Goal: Task Accomplishment & Management: Manage account settings

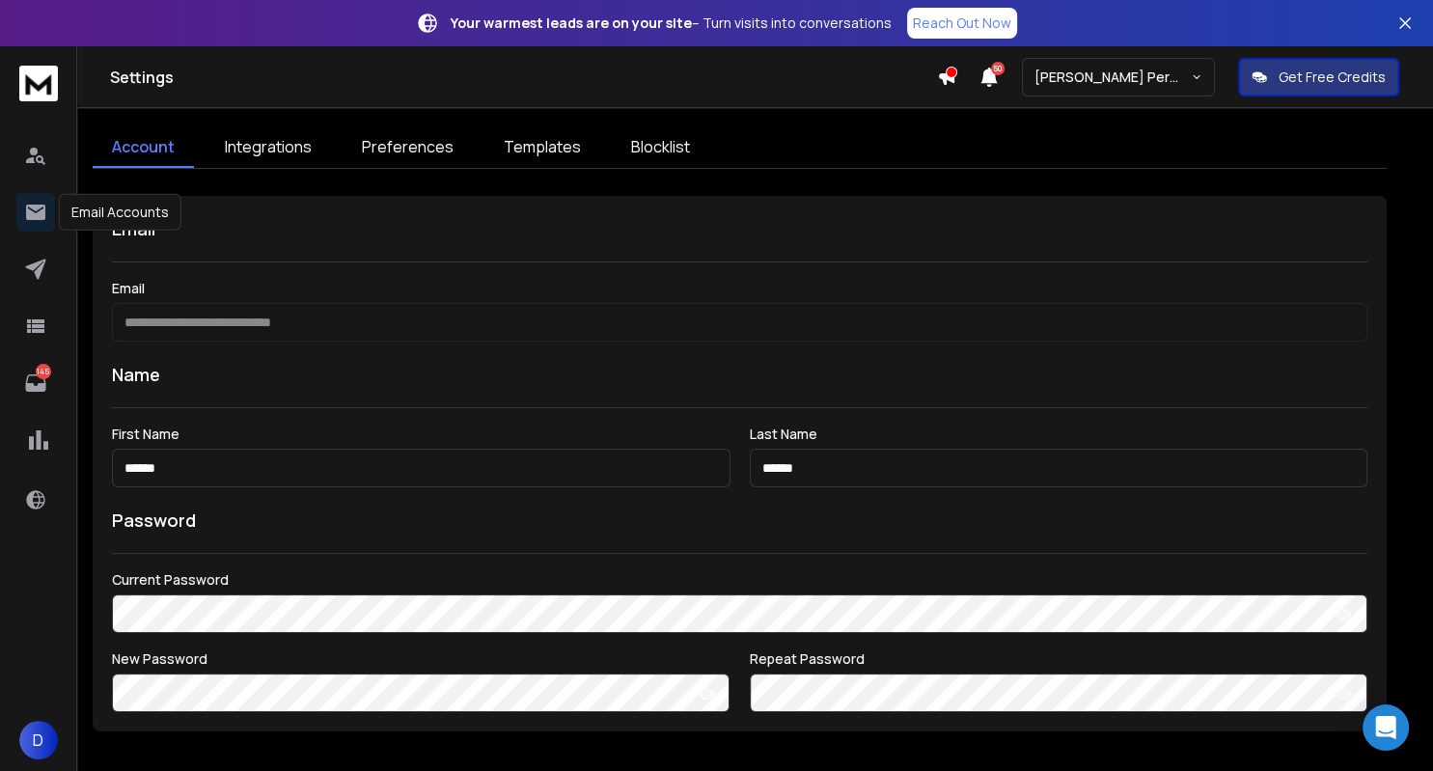
click at [42, 214] on icon at bounding box center [35, 212] width 19 height 15
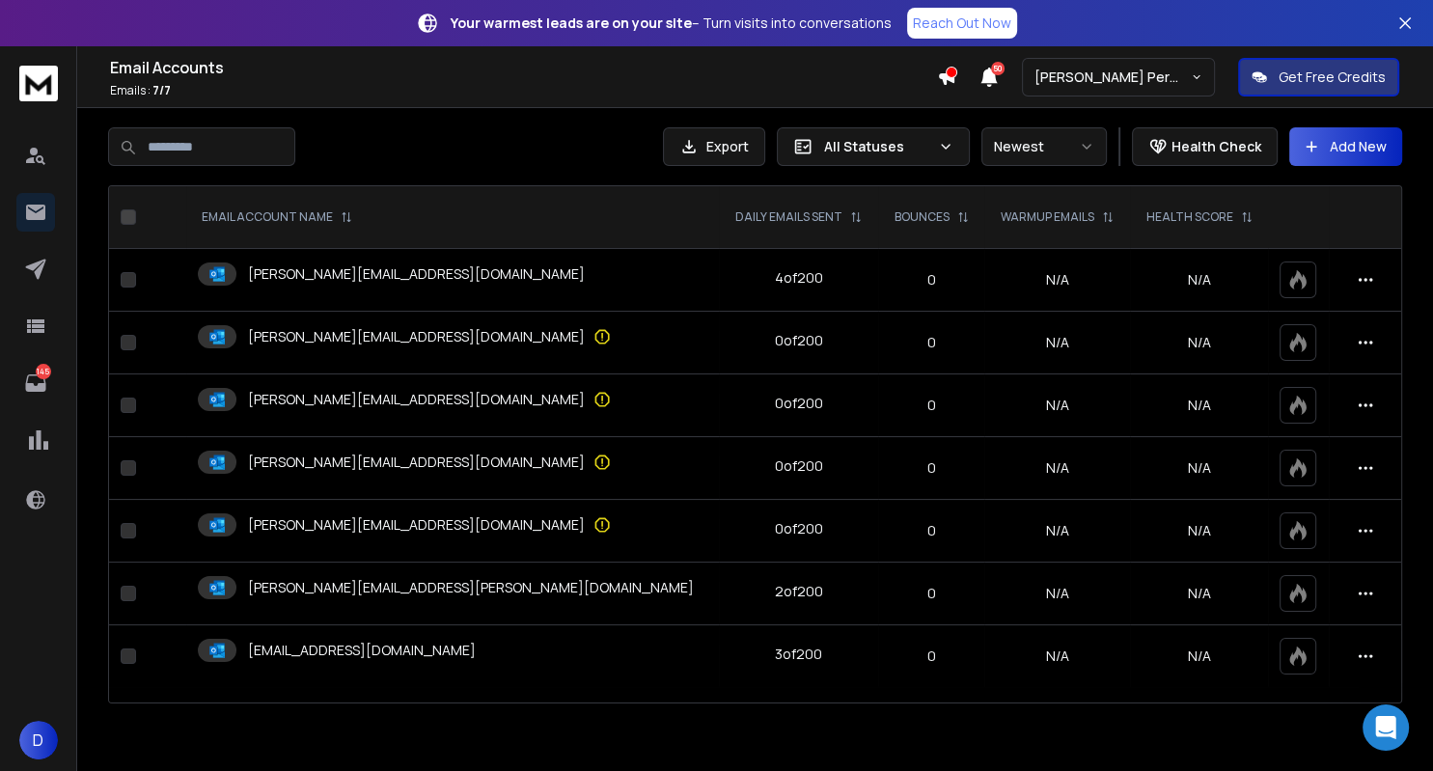
click at [873, 140] on p "All Statuses" at bounding box center [877, 146] width 106 height 19
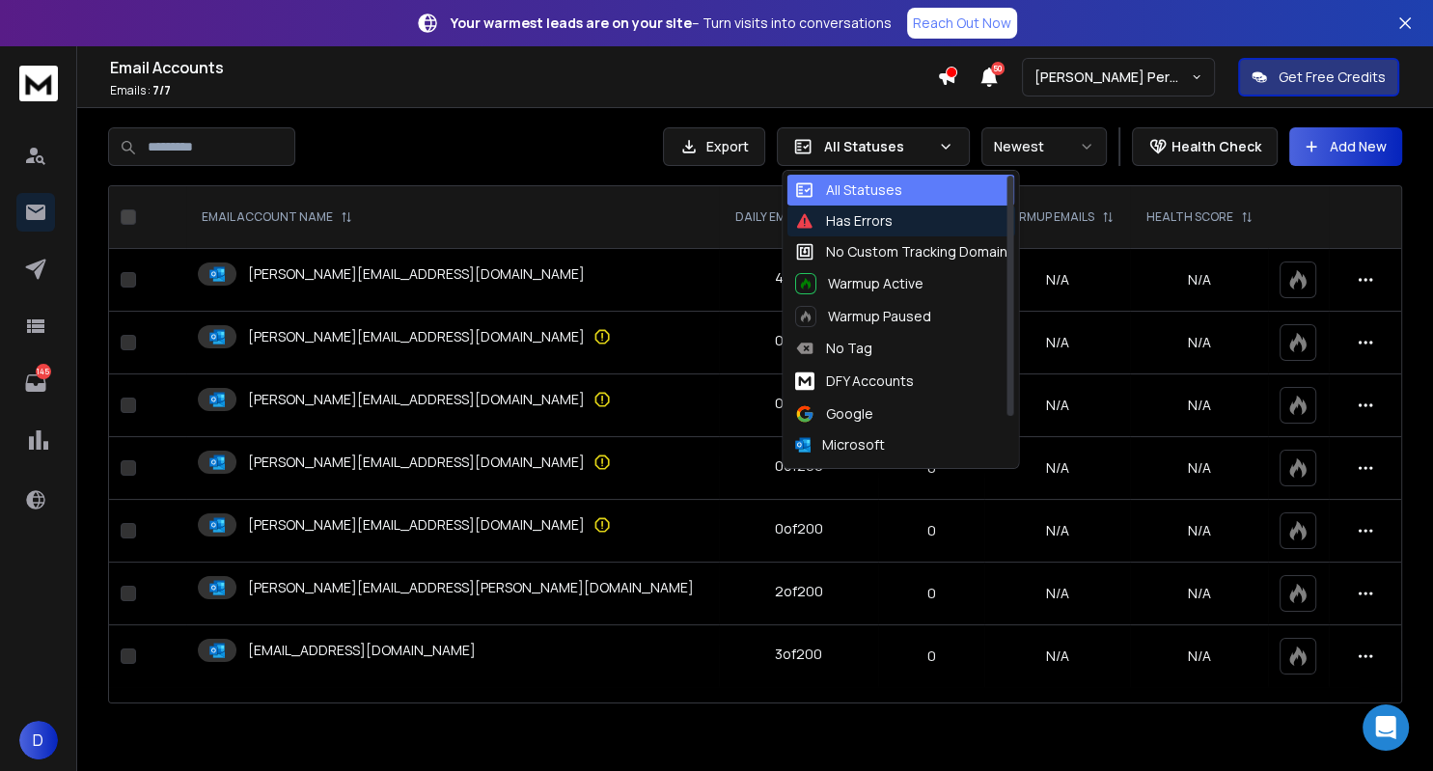
click at [871, 220] on div "Has Errors" at bounding box center [842, 220] width 97 height 19
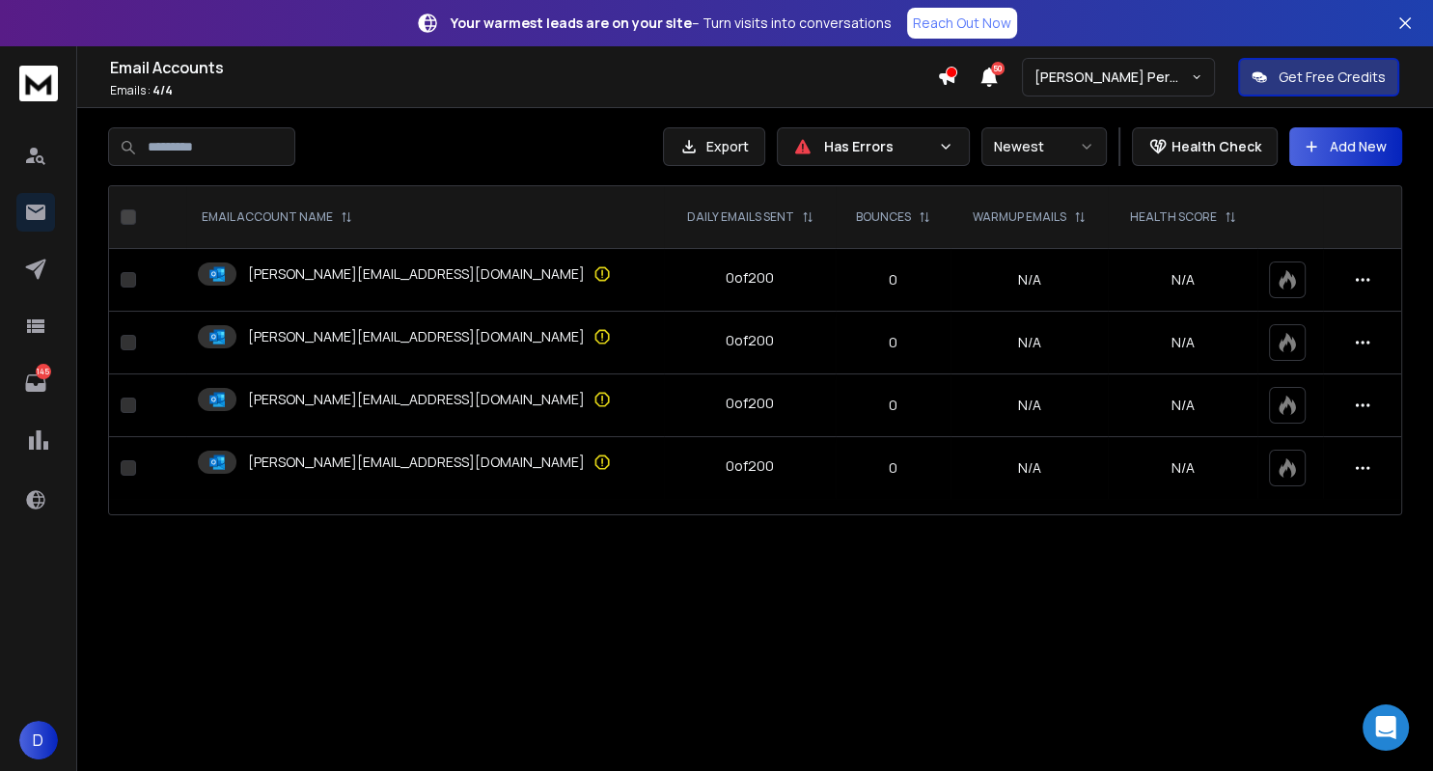
click at [930, 141] on p "Has Errors" at bounding box center [877, 146] width 106 height 19
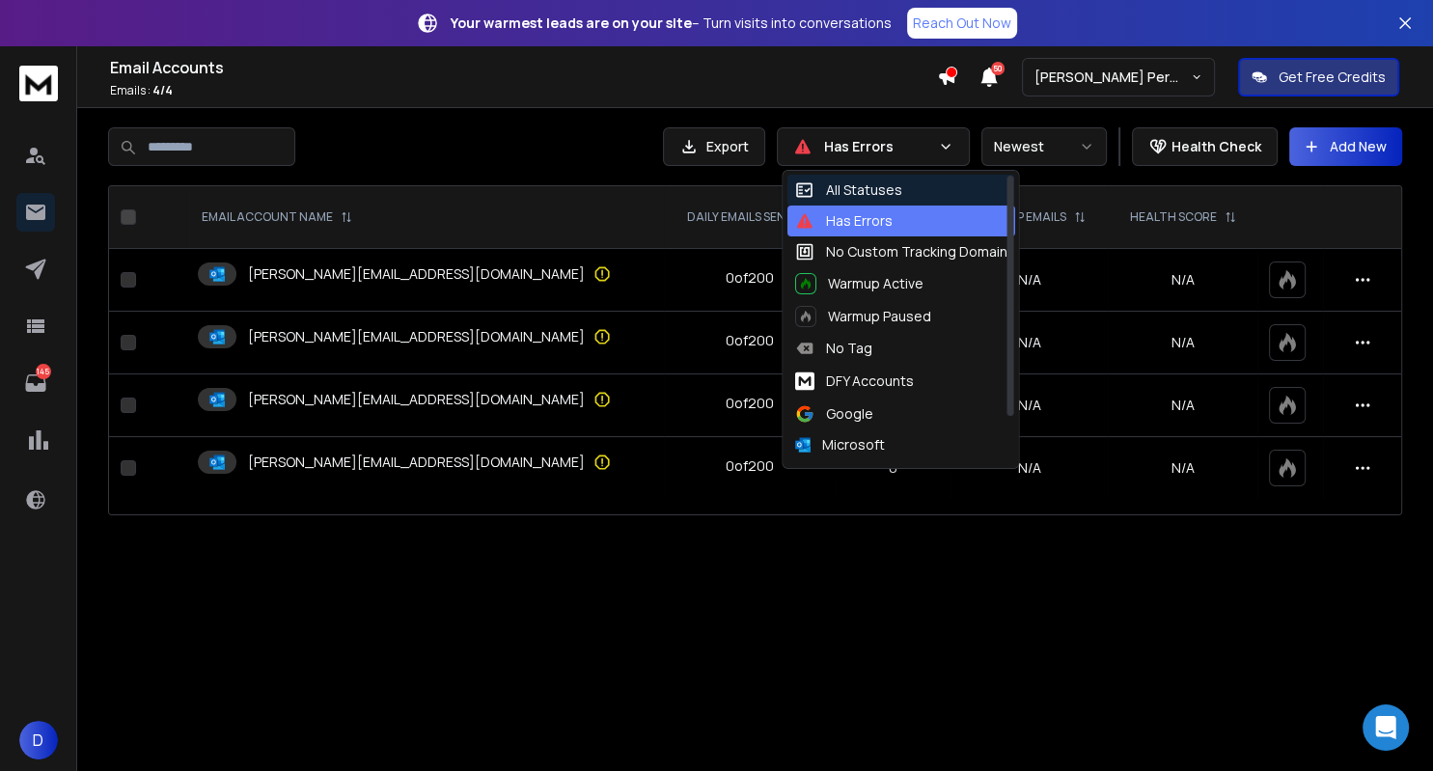
click at [879, 199] on div "All Statuses" at bounding box center [847, 189] width 107 height 19
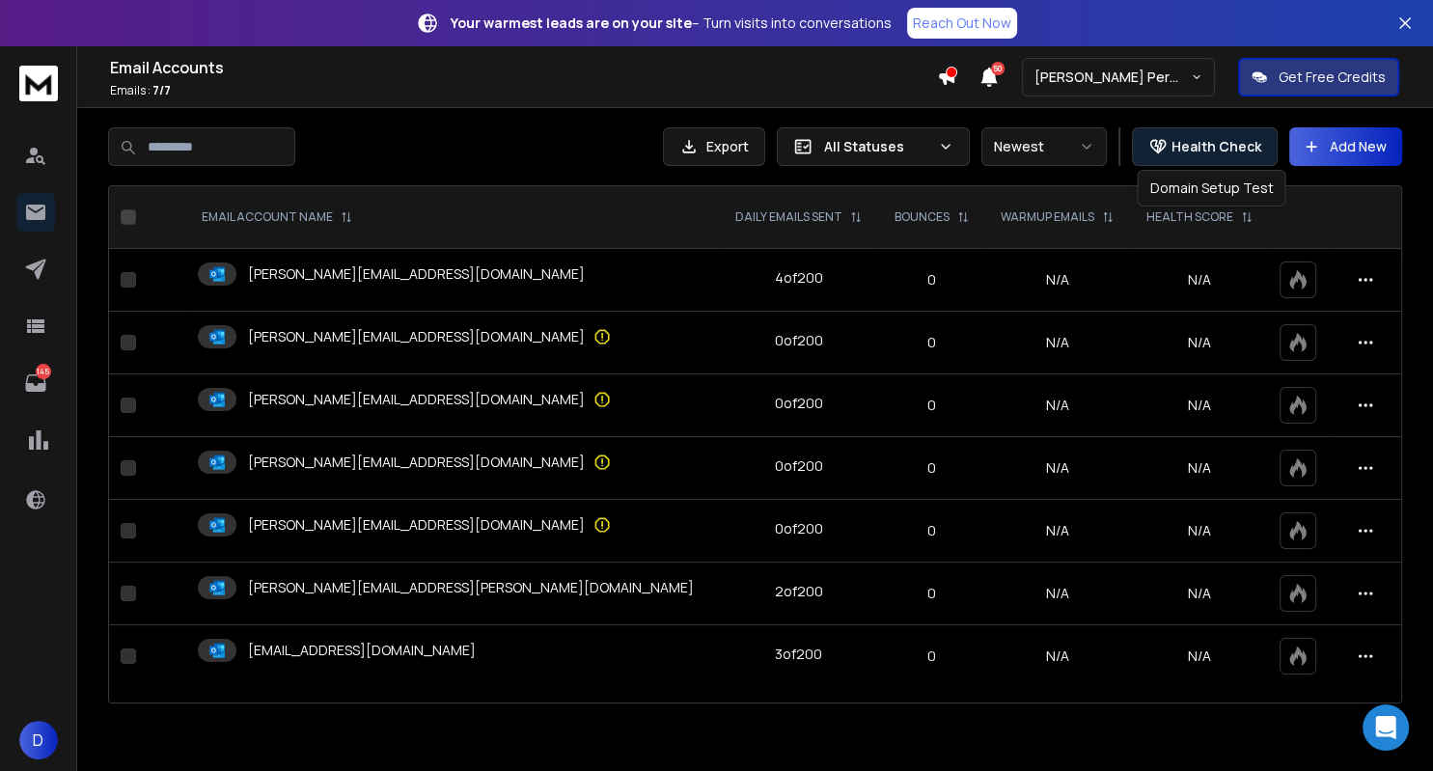
click at [1178, 156] on p "Health Check" at bounding box center [1216, 146] width 90 height 19
click at [601, 458] on icon at bounding box center [602, 461] width 2 height 6
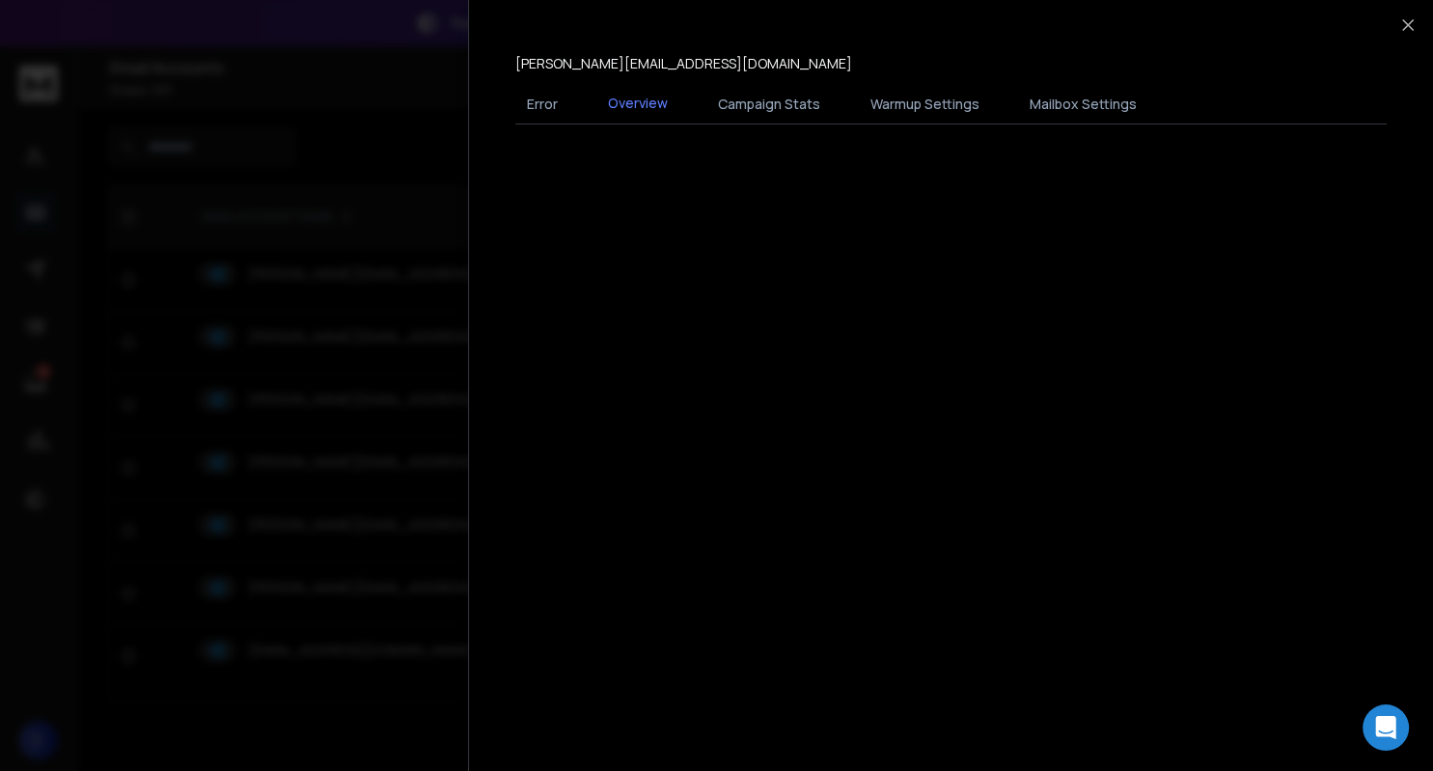
click at [408, 379] on div at bounding box center [716, 385] width 1433 height 771
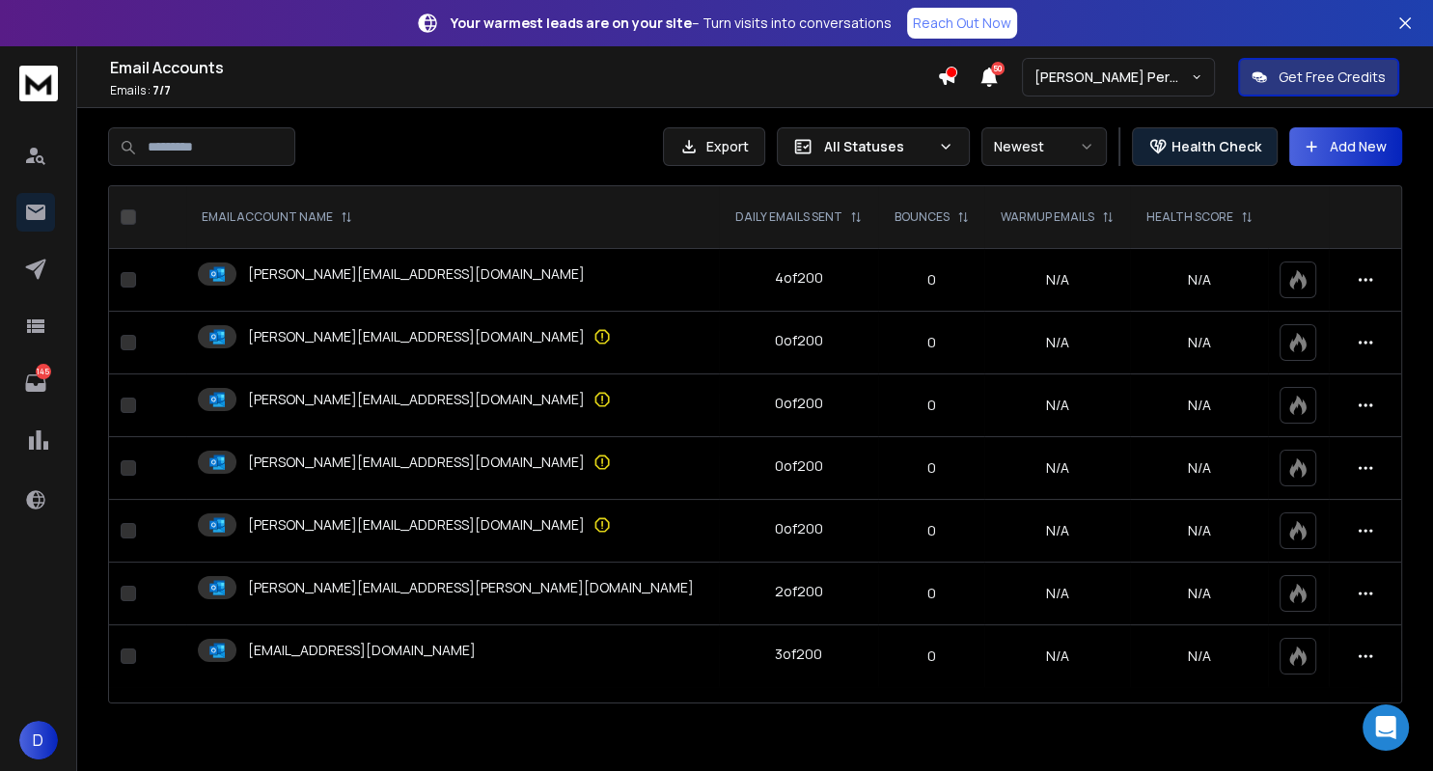
click at [913, 148] on p "All Statuses" at bounding box center [877, 146] width 106 height 19
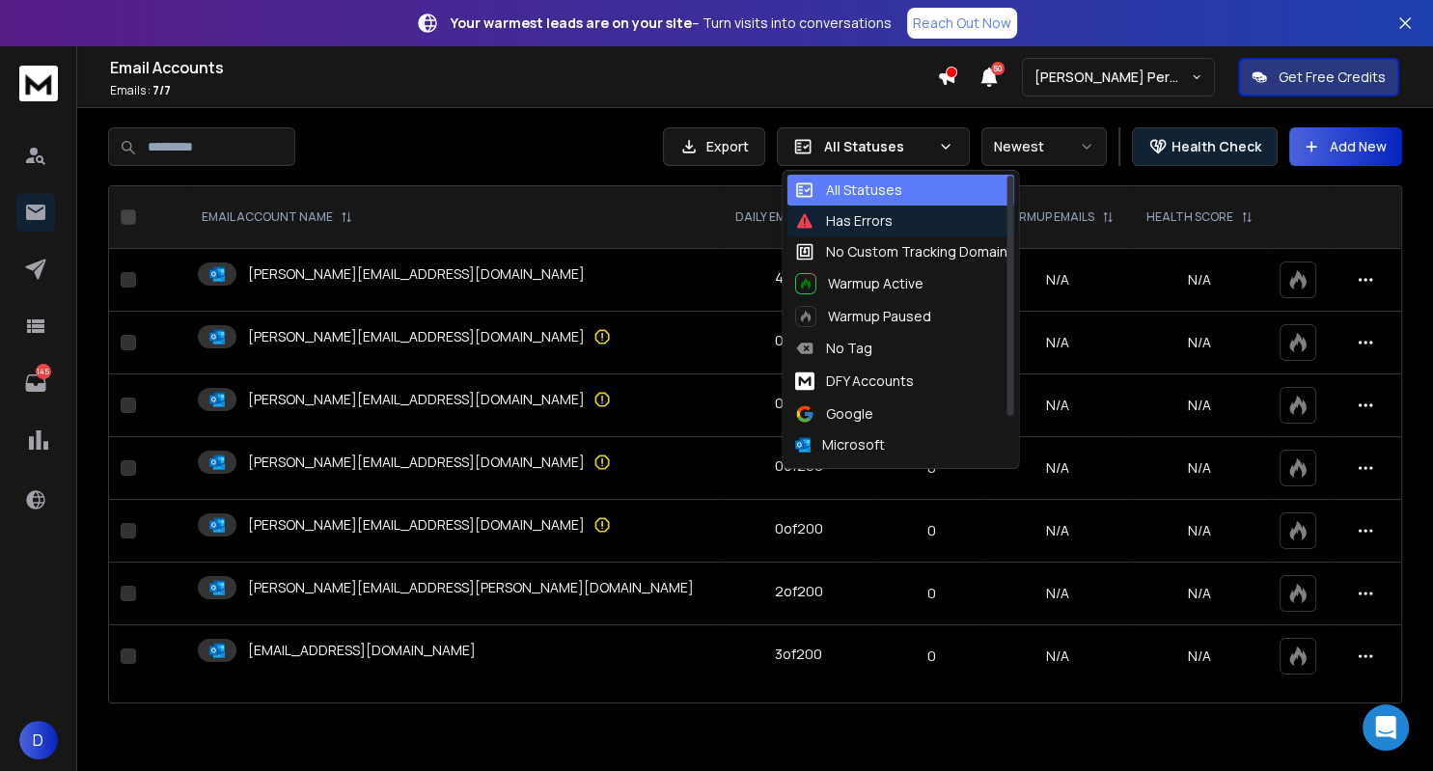
click at [855, 214] on div "Has Errors" at bounding box center [842, 220] width 97 height 19
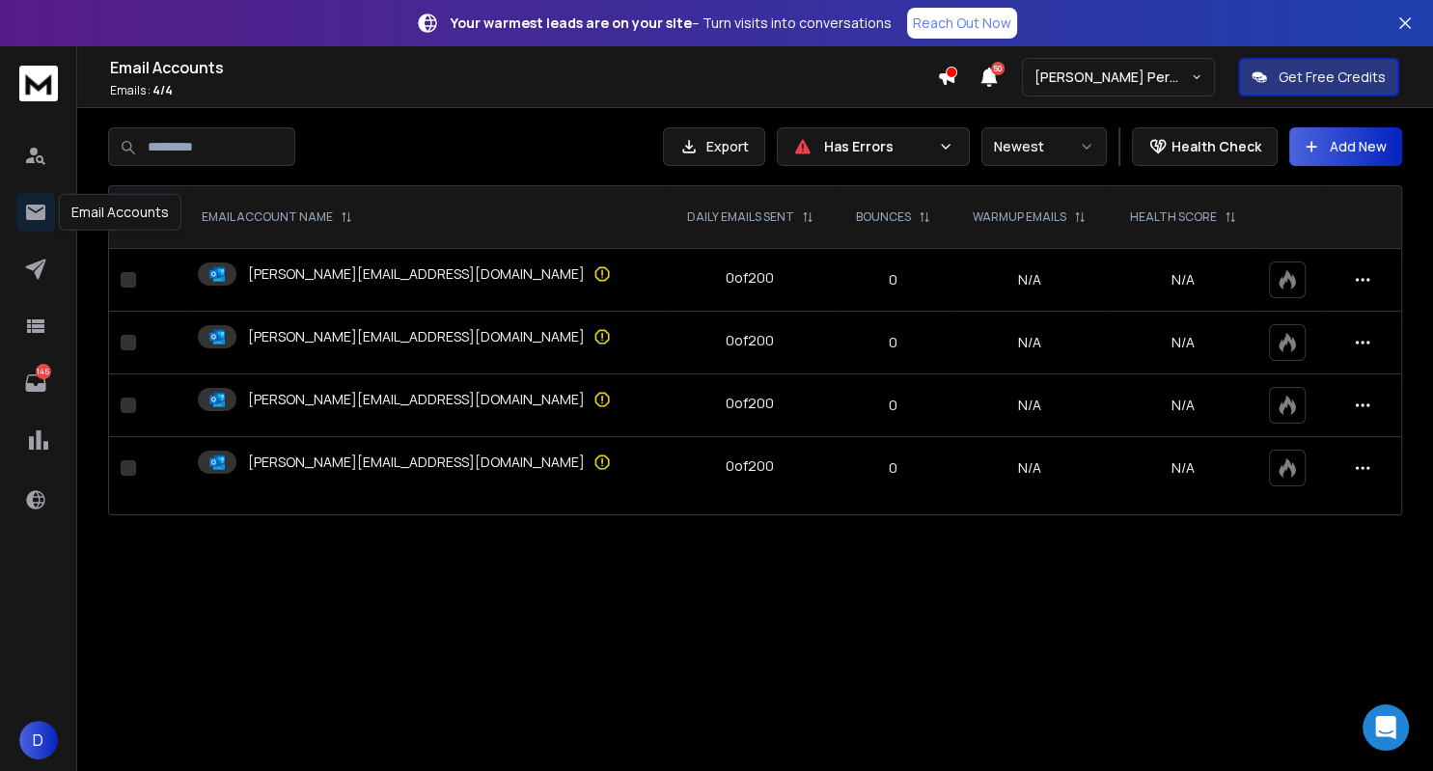
click at [35, 206] on icon at bounding box center [35, 212] width 19 height 15
click at [36, 318] on icon at bounding box center [35, 326] width 23 height 23
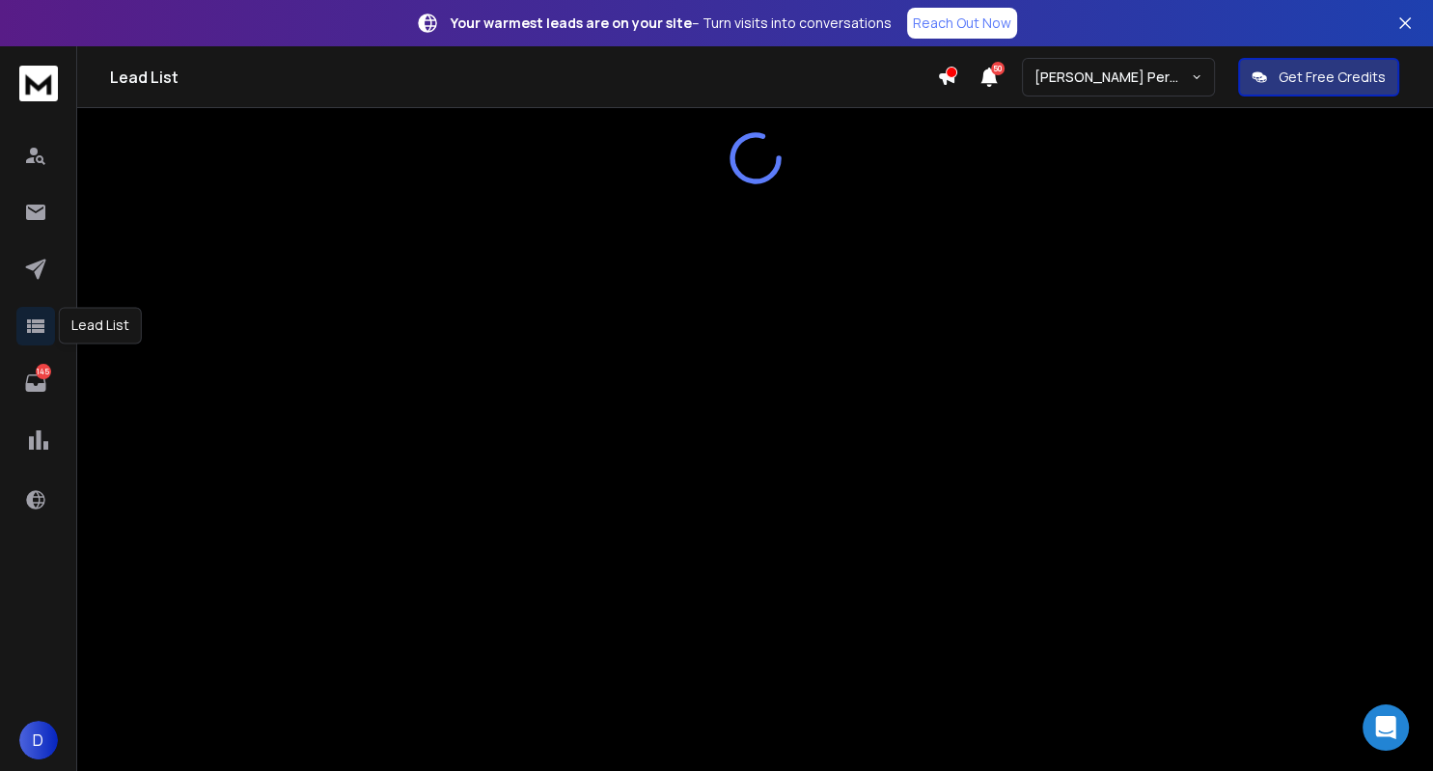
click at [41, 334] on icon at bounding box center [35, 326] width 23 height 23
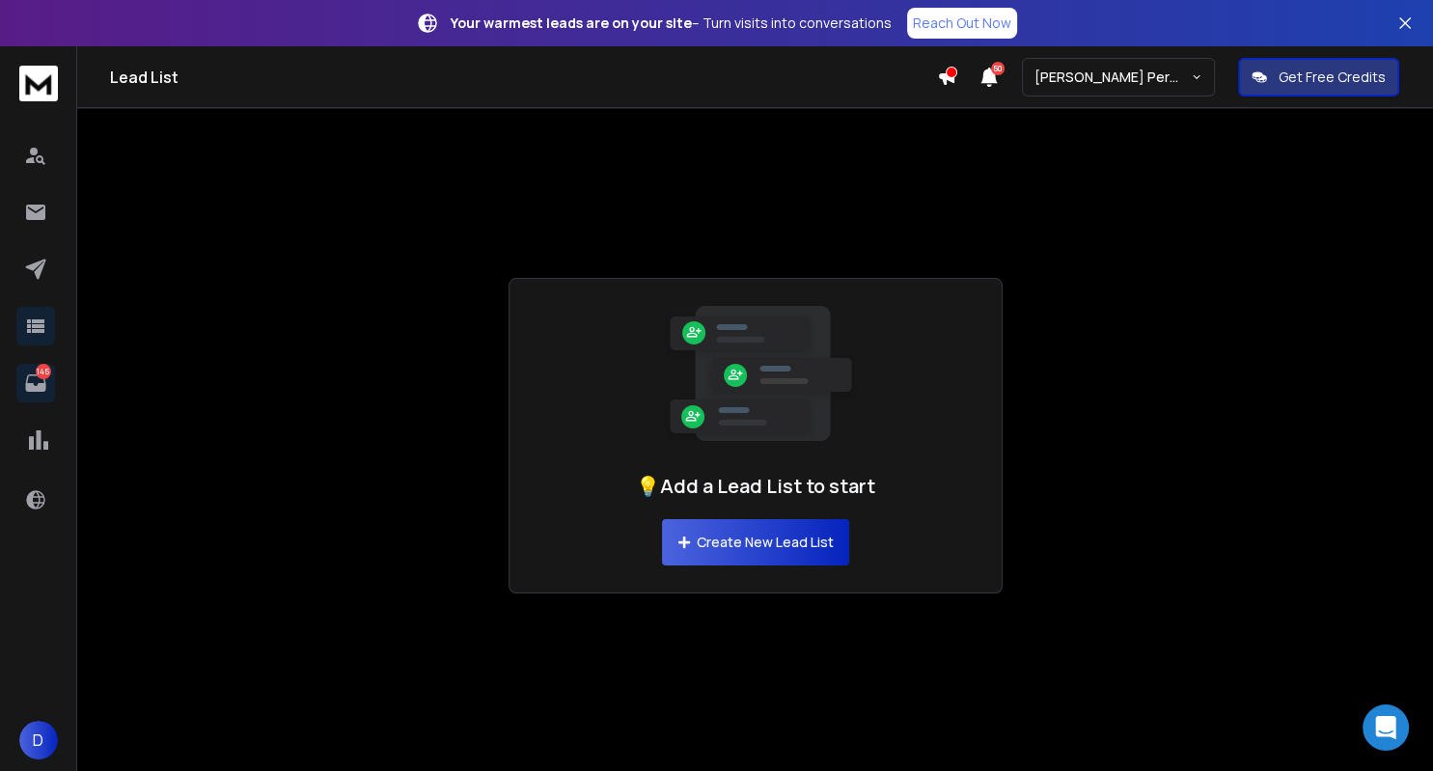
click at [41, 392] on icon at bounding box center [35, 382] width 23 height 23
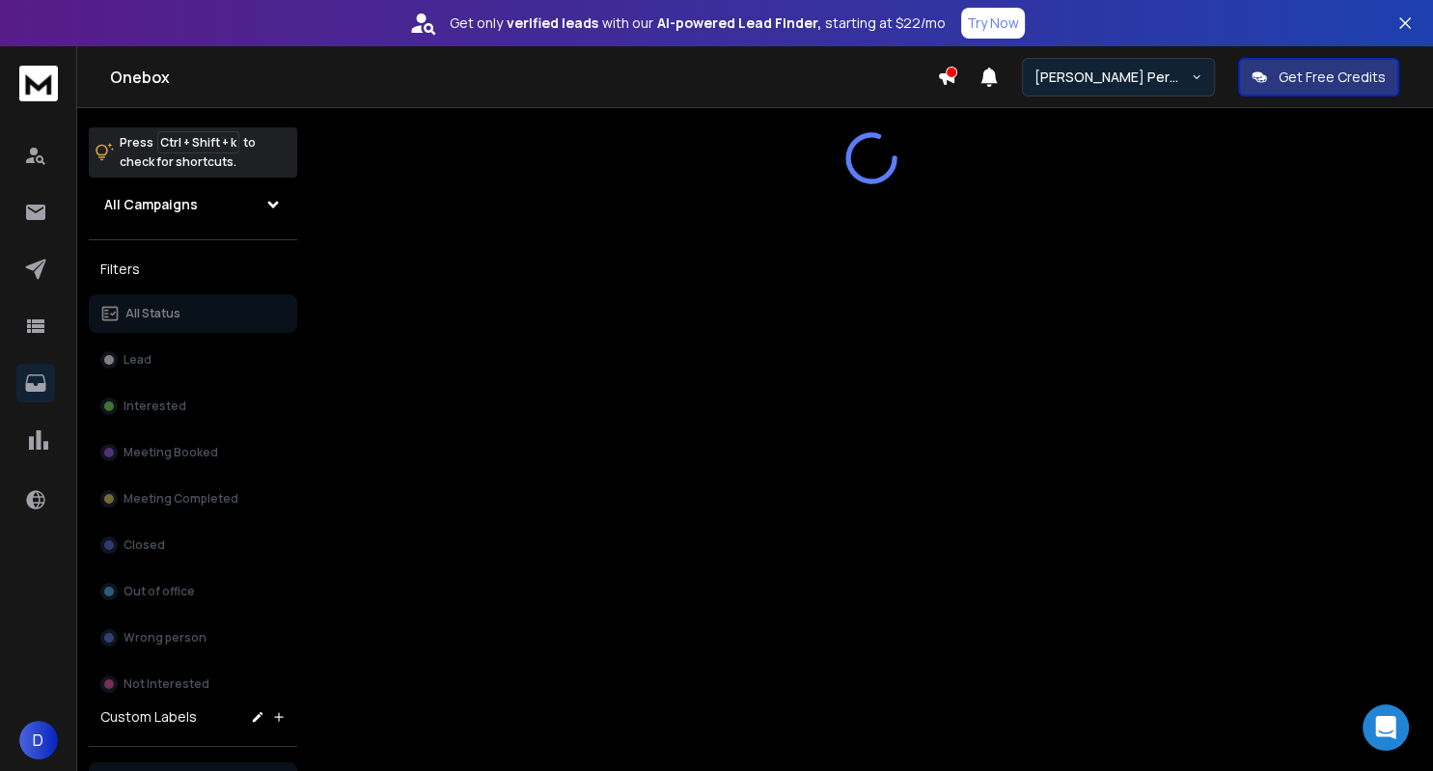
click at [1174, 89] on button "[PERSON_NAME] Personal WorkSpace" at bounding box center [1118, 77] width 193 height 39
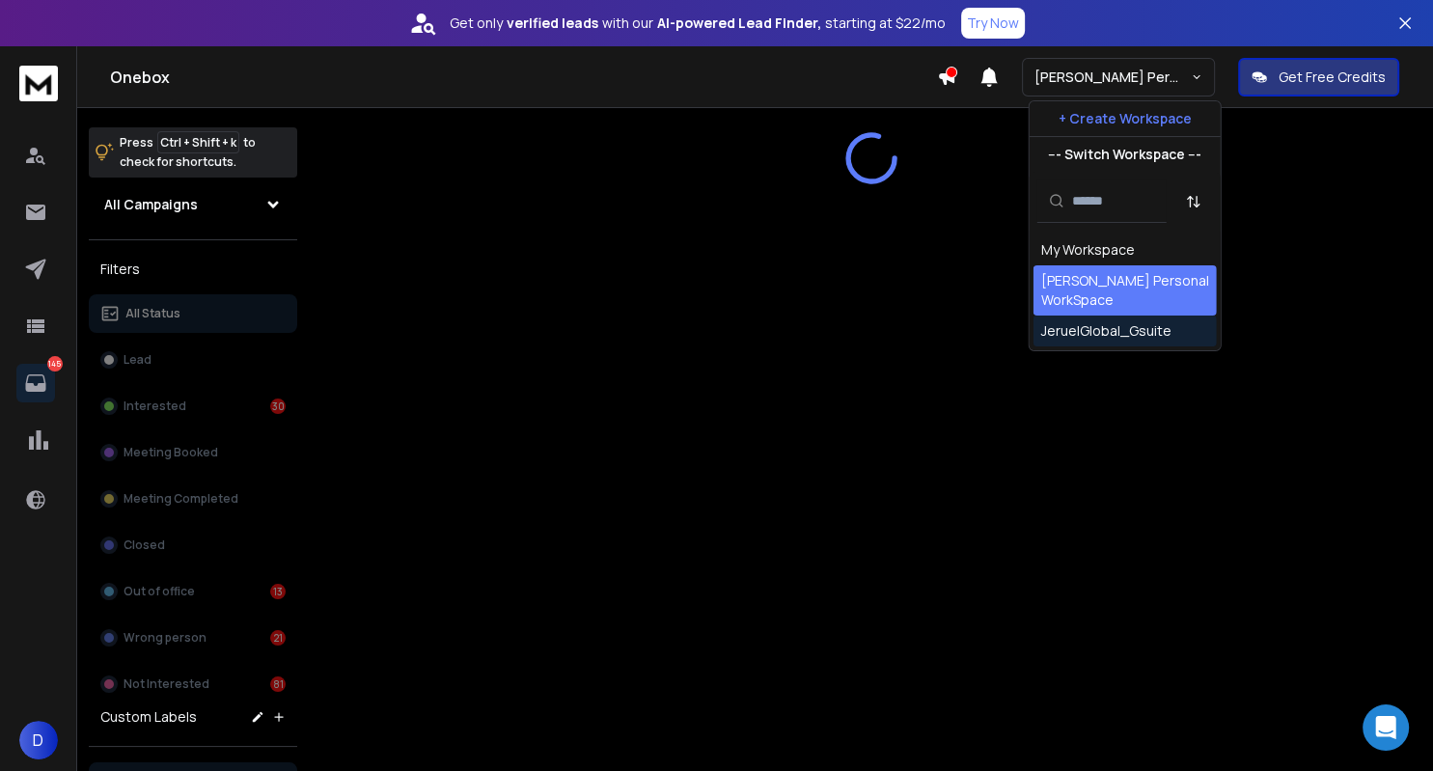
click at [1082, 321] on div "JeruelGlobal_Gsuite" at bounding box center [1106, 330] width 130 height 19
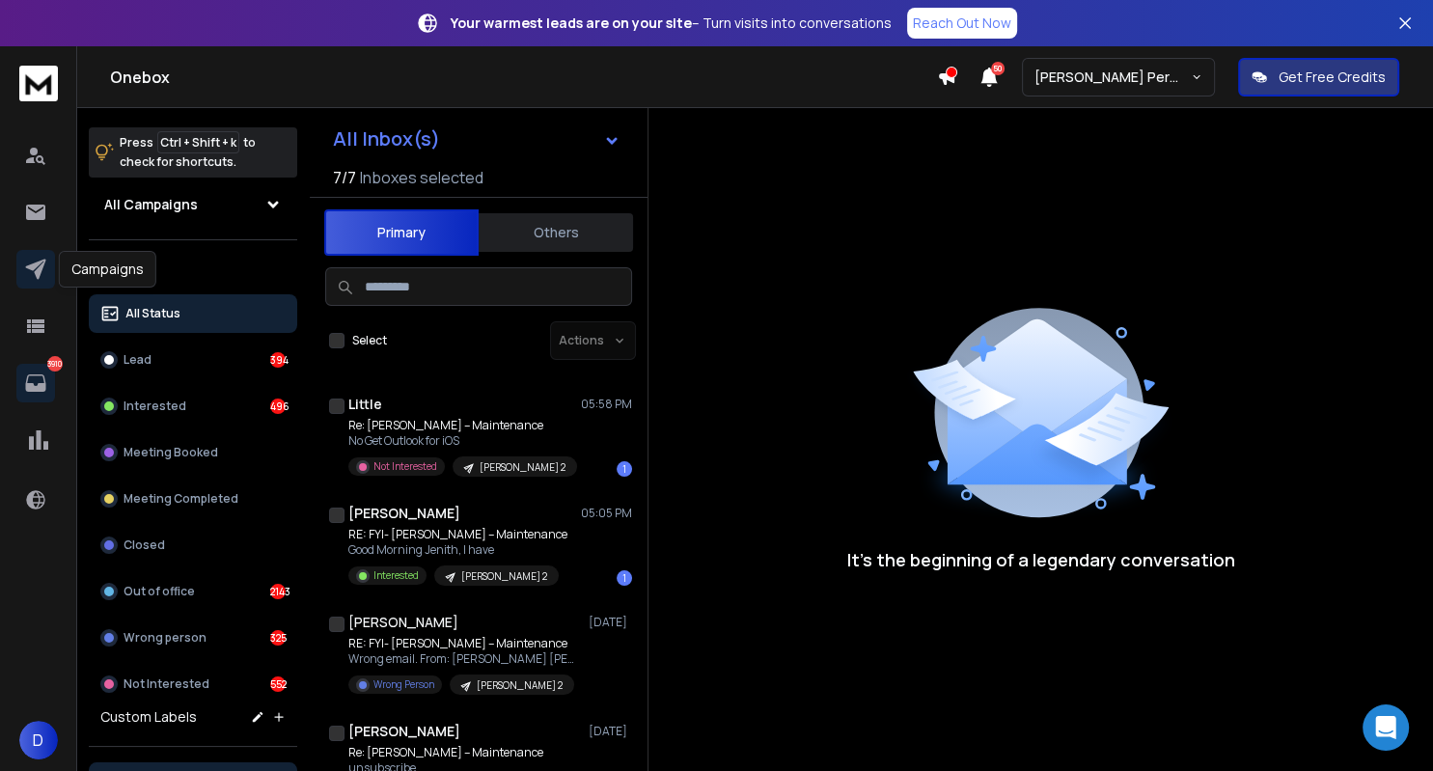
click at [57, 260] on div at bounding box center [38, 272] width 44 height 45
click at [43, 264] on icon at bounding box center [35, 269] width 20 height 20
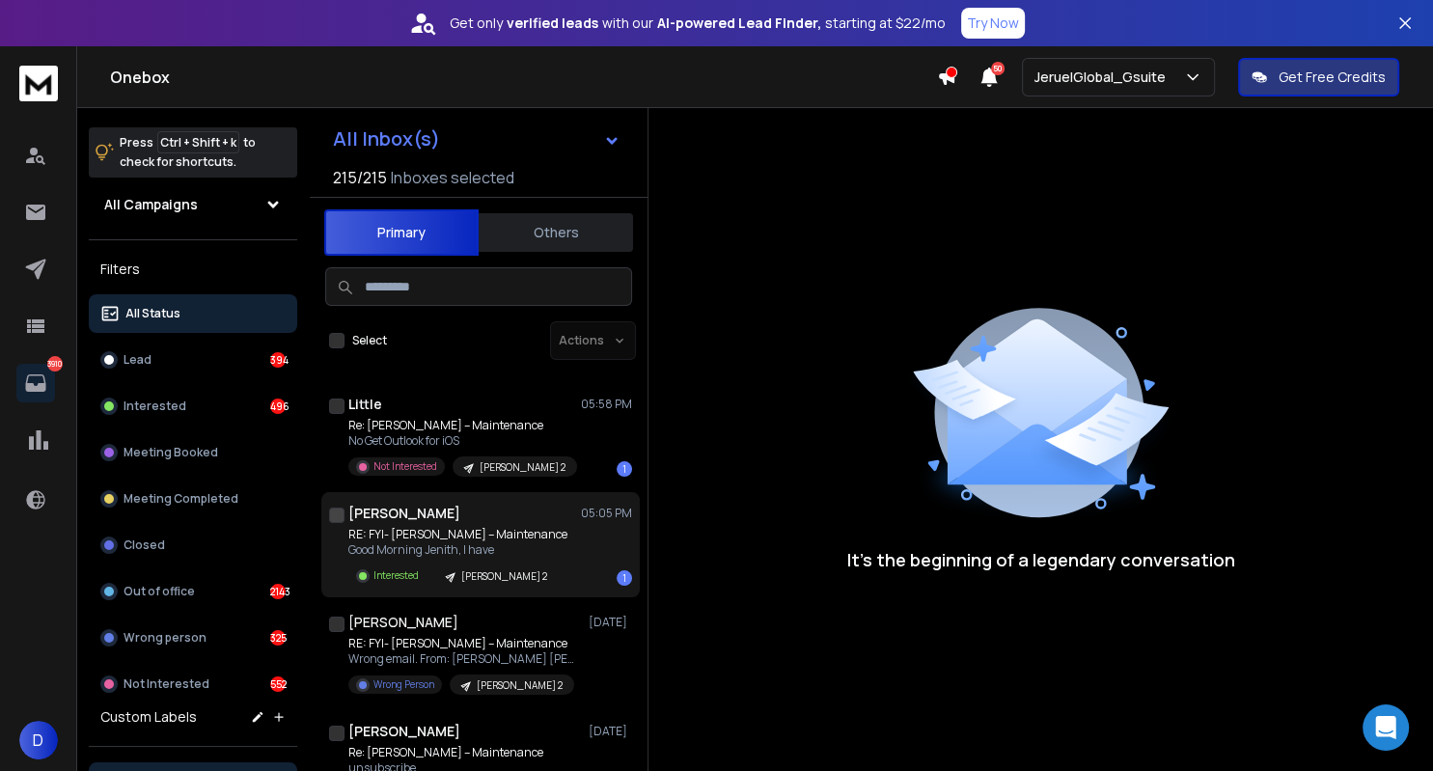
click at [430, 515] on div "McGuire 05:05 PM" at bounding box center [490, 513] width 284 height 19
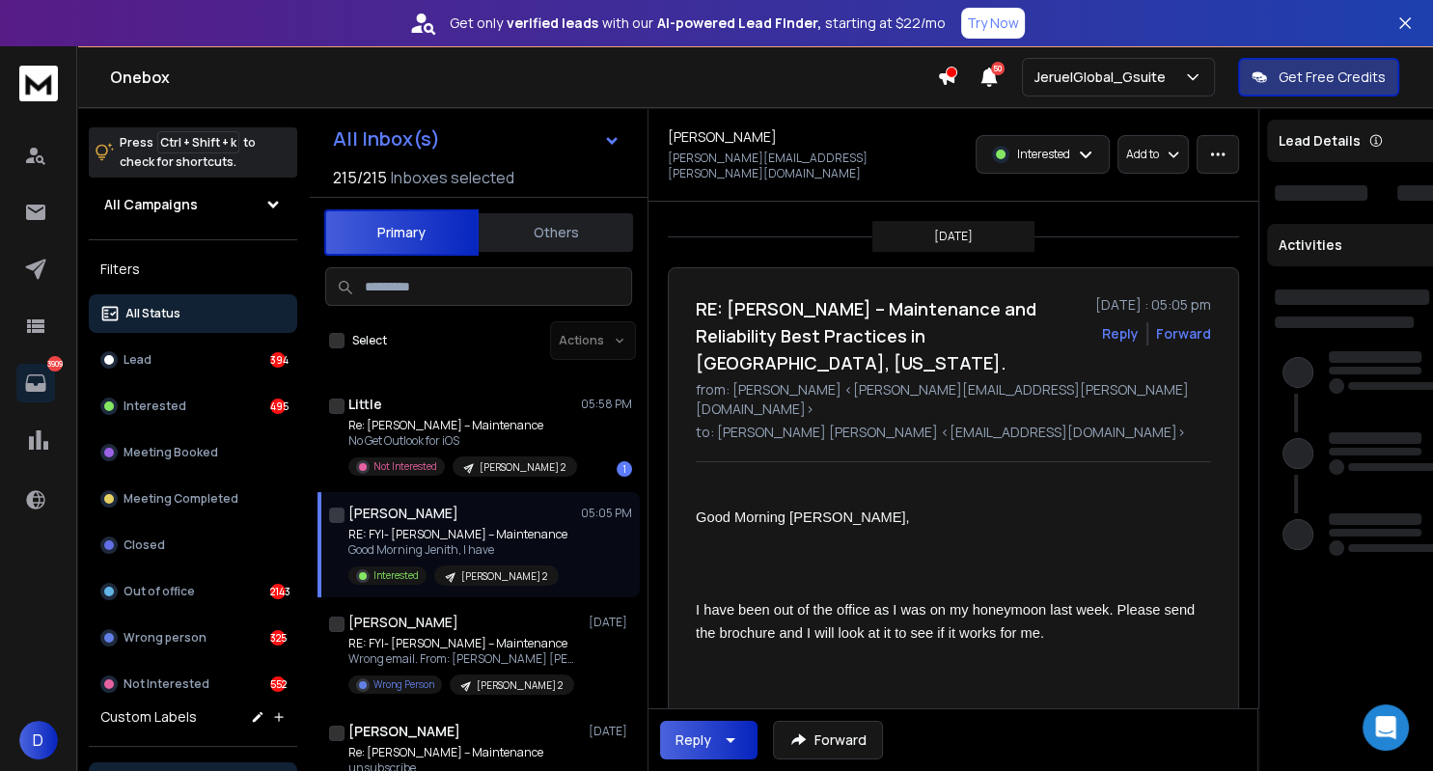
click at [340, 519] on button "button" at bounding box center [336, 514] width 15 height 15
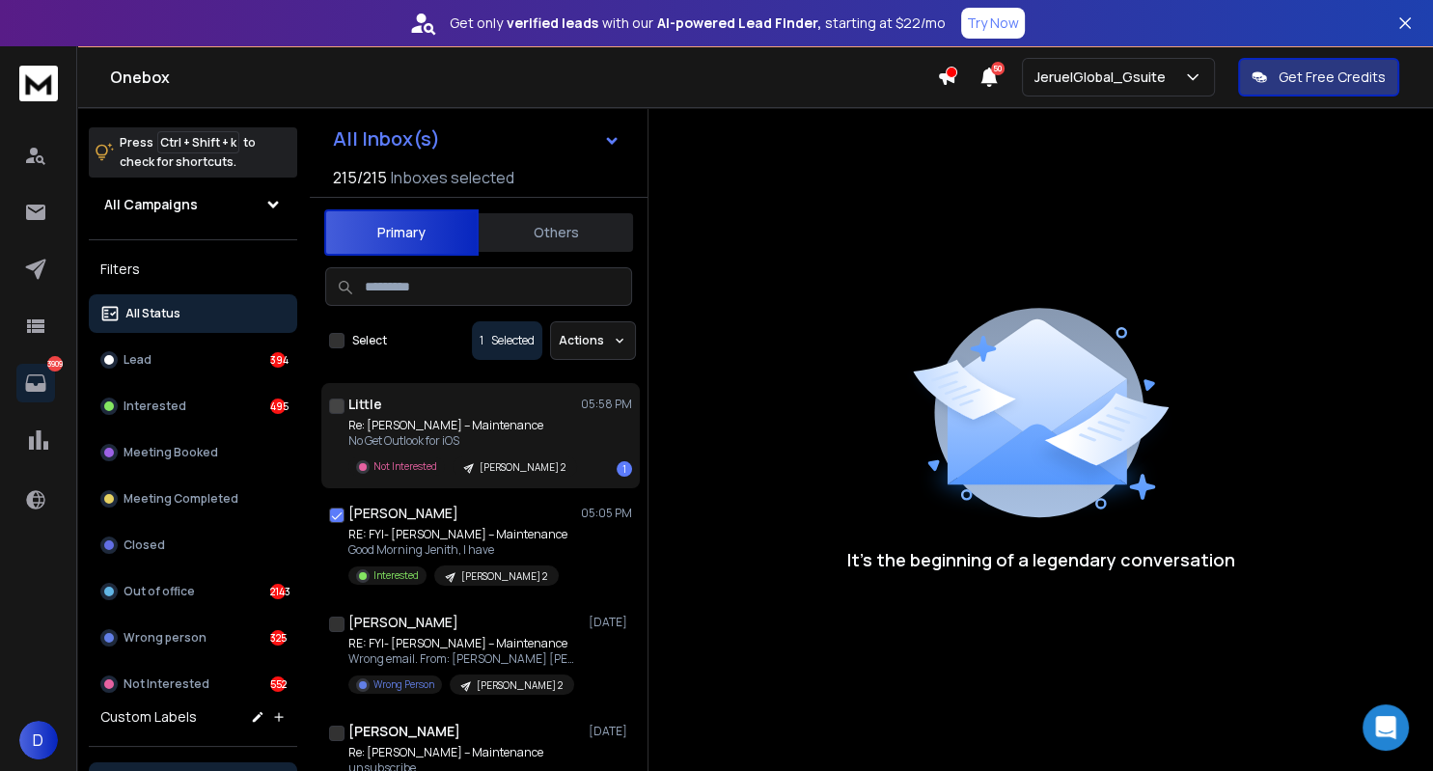
click at [501, 420] on p "Re: FYI- Isaac – Maintenance" at bounding box center [462, 425] width 229 height 15
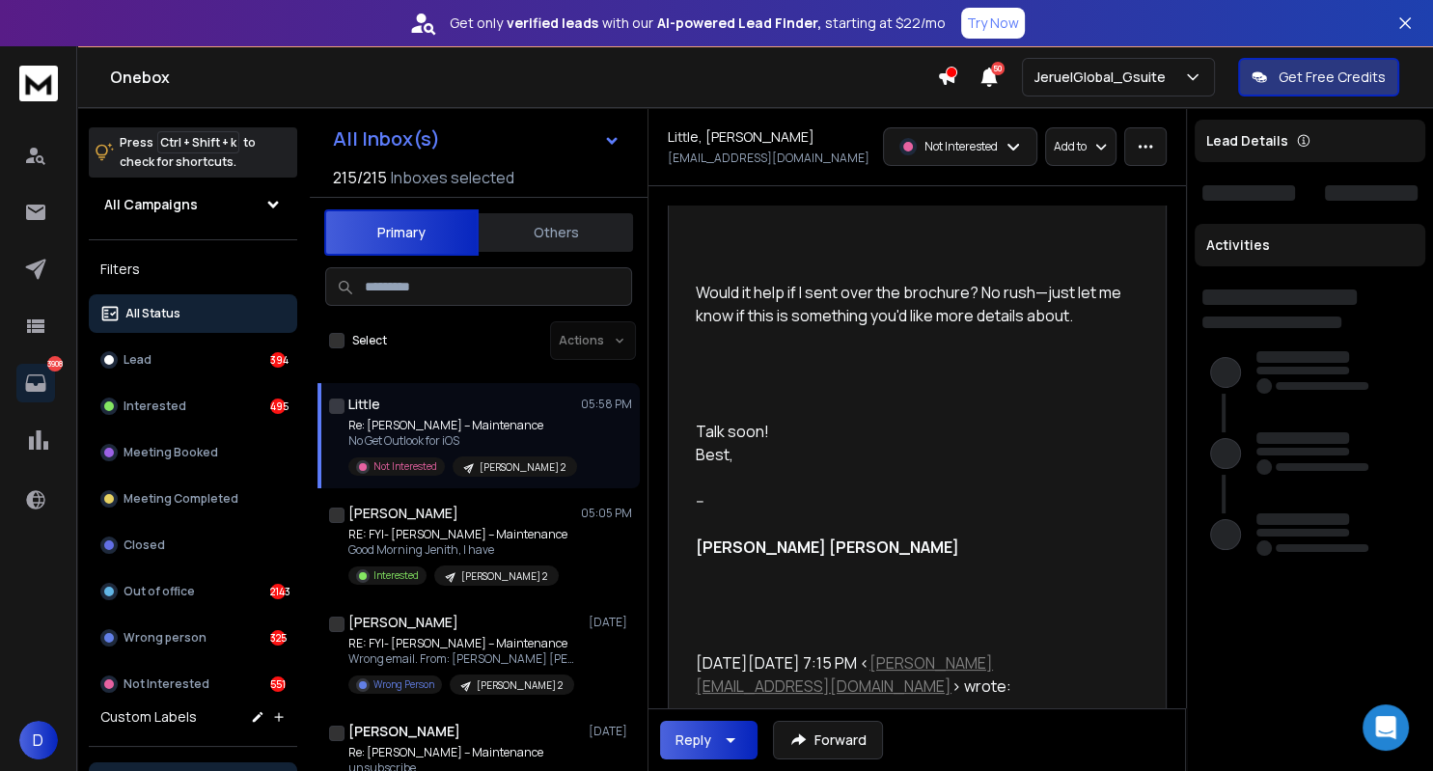
scroll to position [1625, 0]
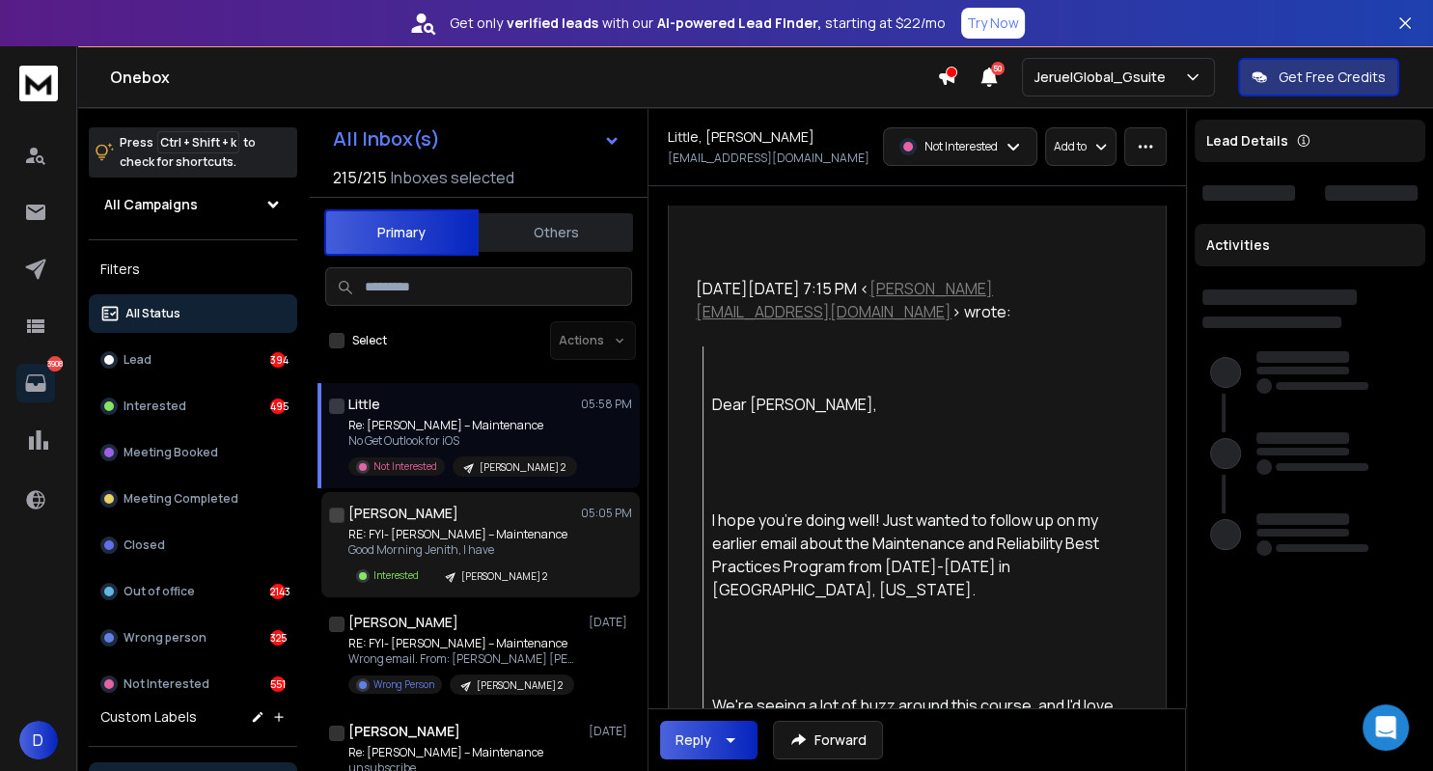
click at [331, 524] on div at bounding box center [336, 544] width 15 height 74
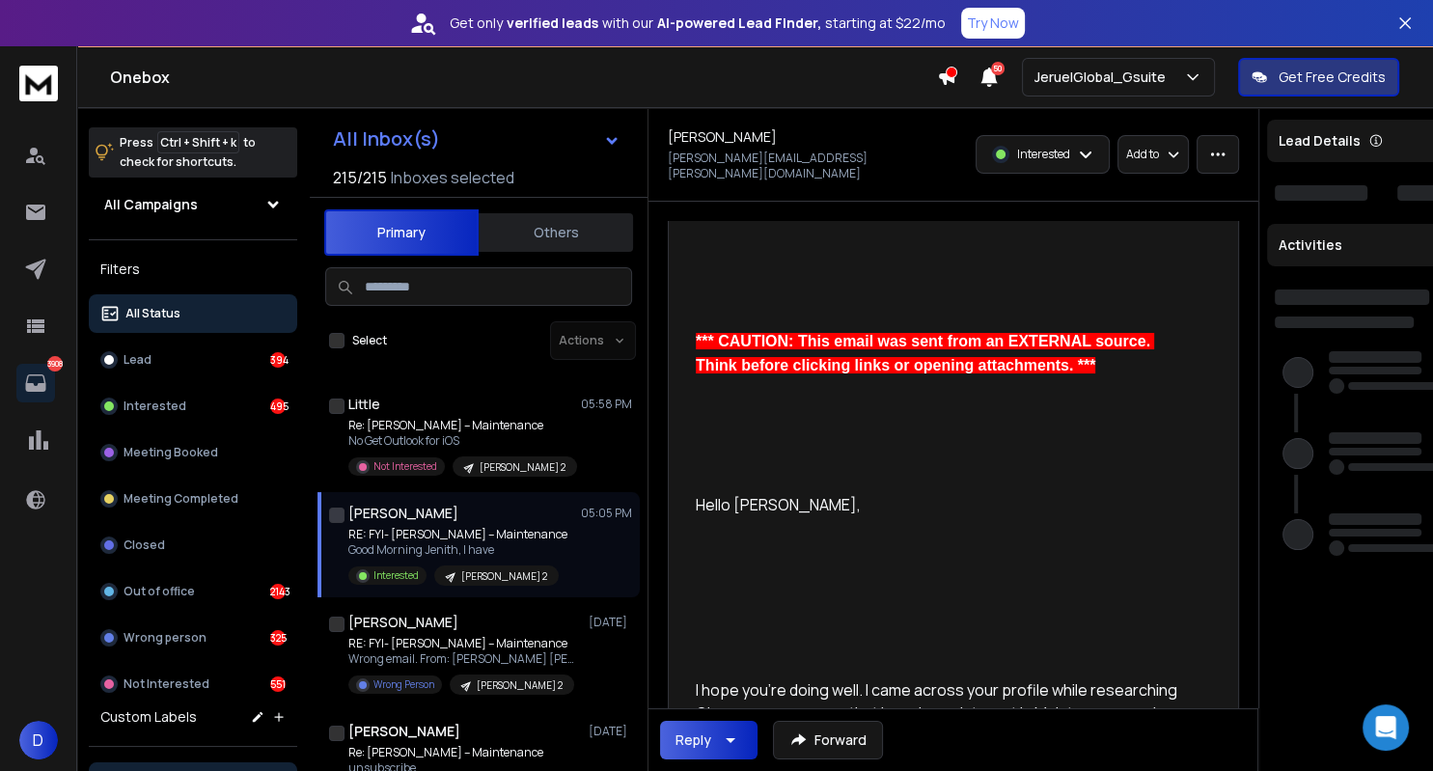
click at [338, 521] on button "button" at bounding box center [336, 514] width 15 height 15
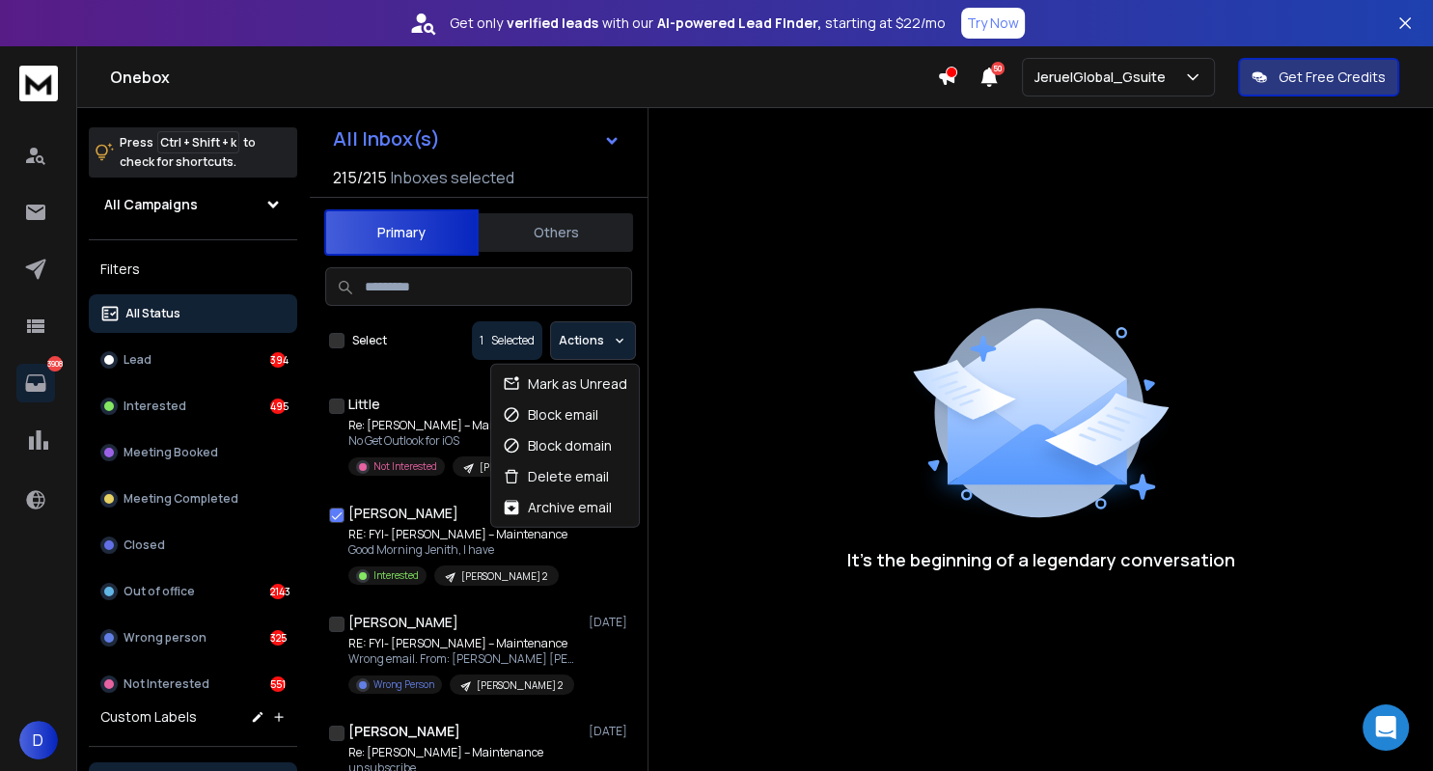
click at [612, 331] on button "Actions" at bounding box center [593, 340] width 86 height 39
click at [569, 388] on div "Mark as Unread" at bounding box center [565, 383] width 124 height 19
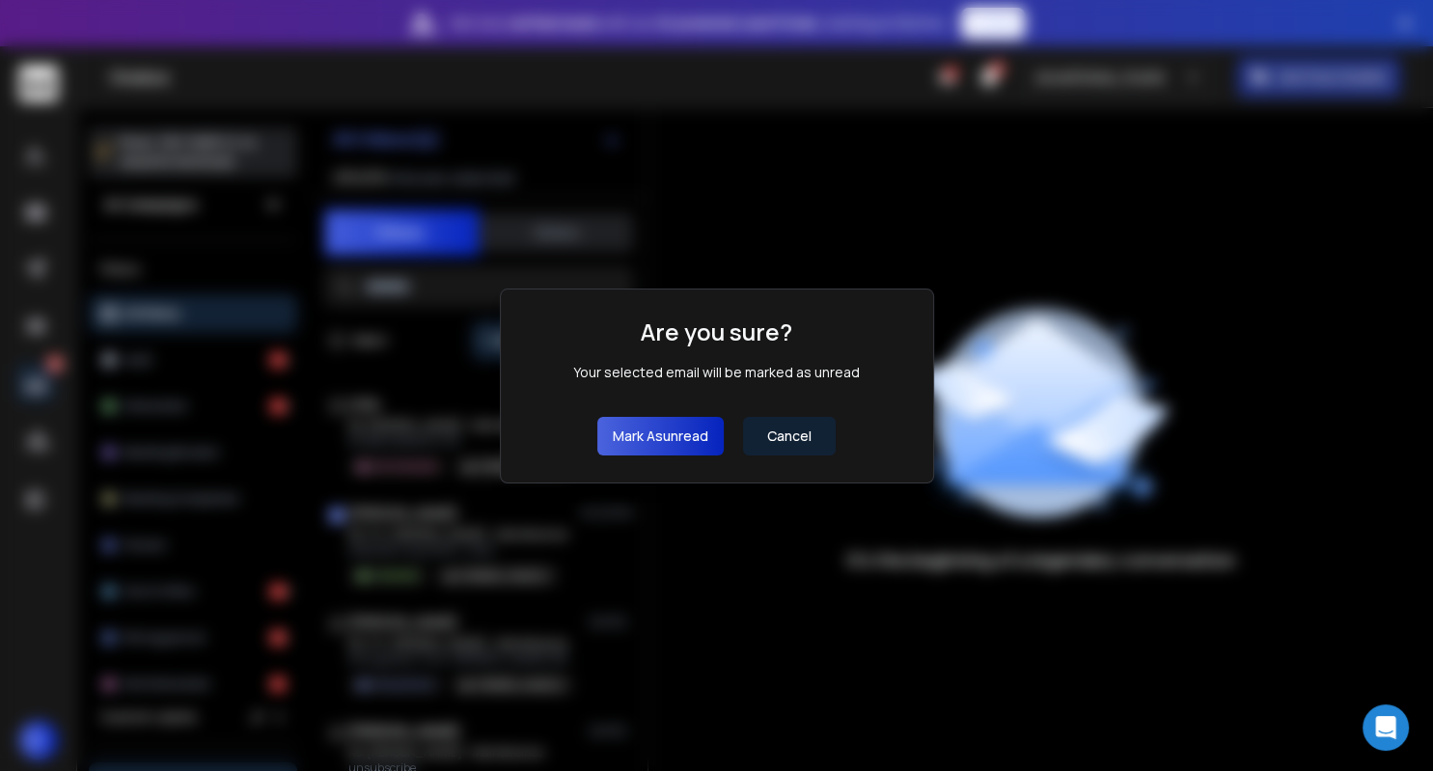
click at [627, 445] on p "Mark as unread" at bounding box center [661, 435] width 96 height 19
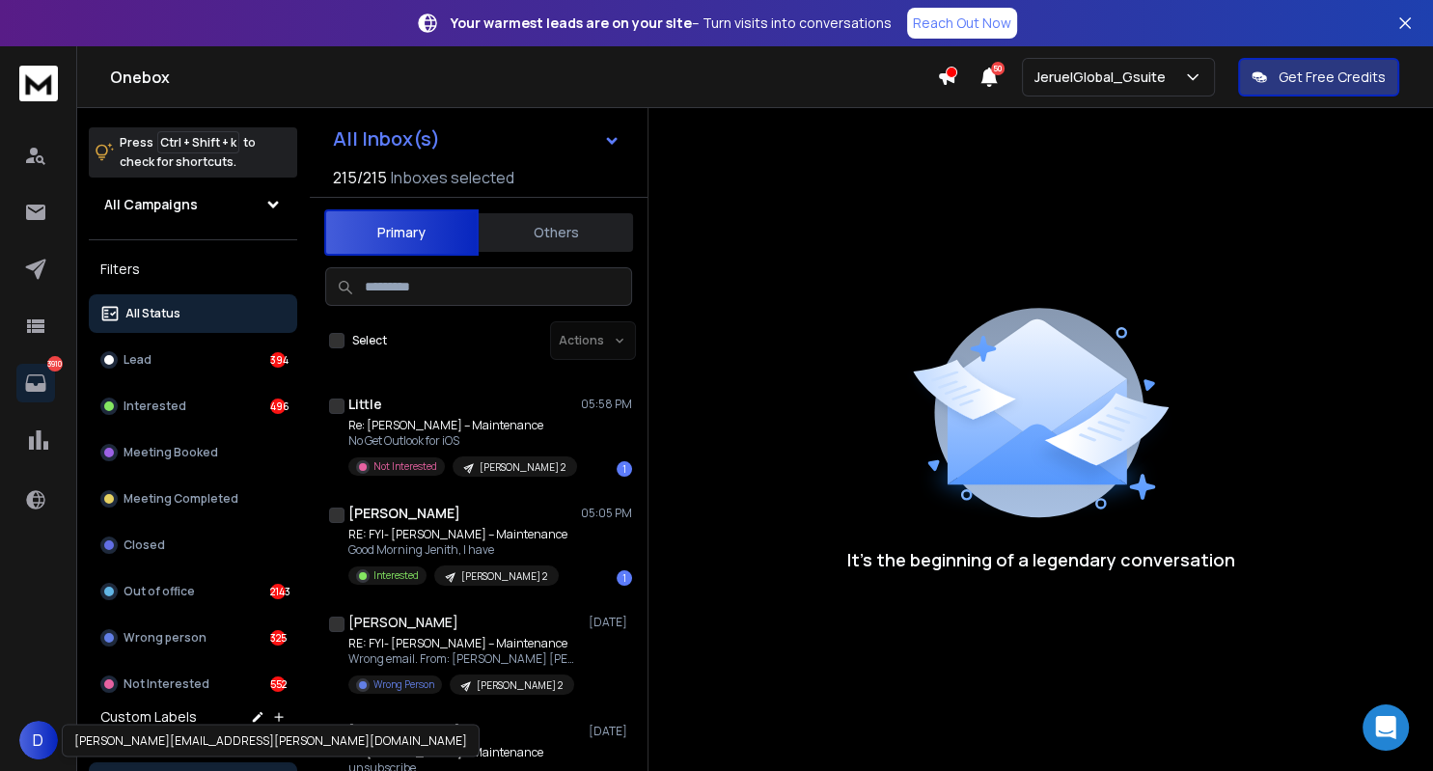
click at [27, 758] on button "D" at bounding box center [38, 740] width 39 height 39
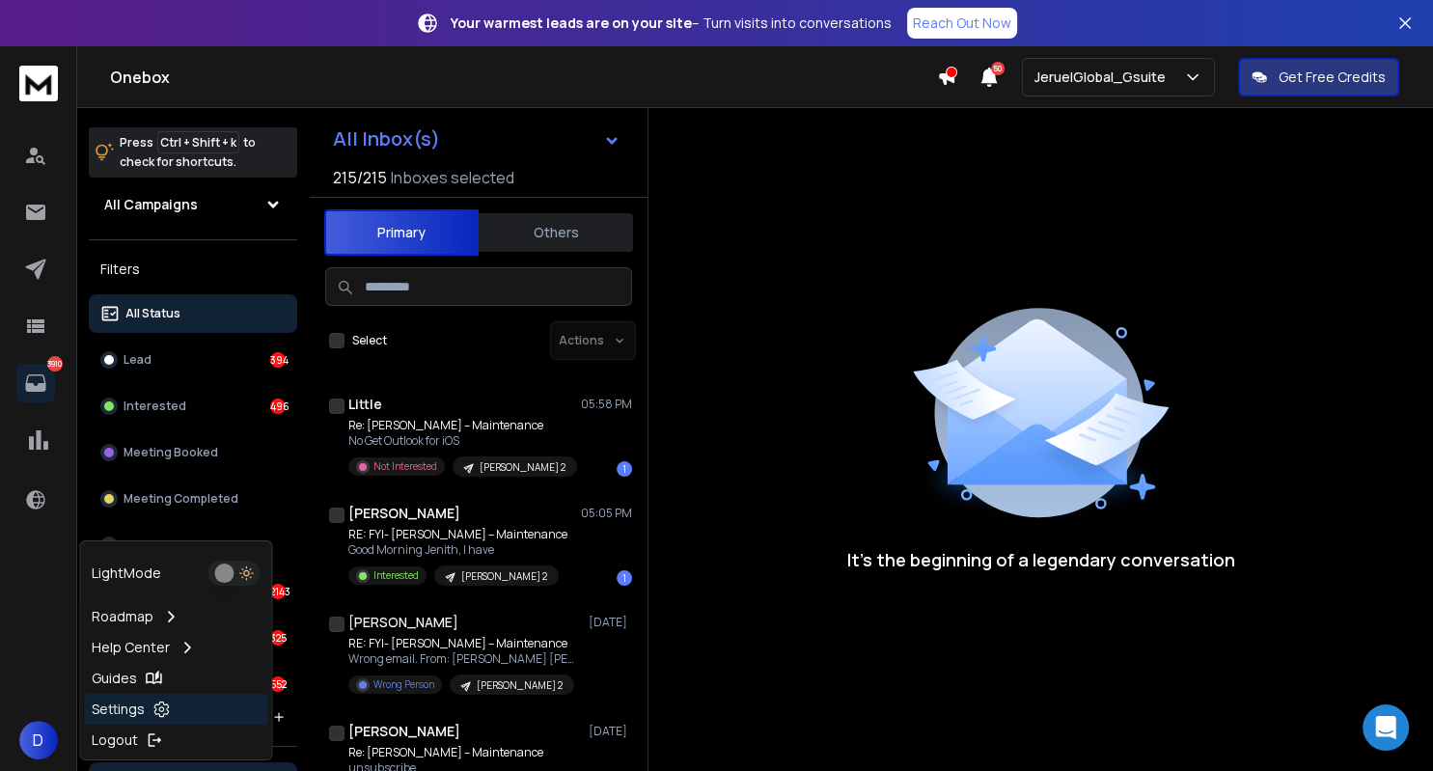
click at [127, 702] on p "Settings" at bounding box center [118, 708] width 53 height 19
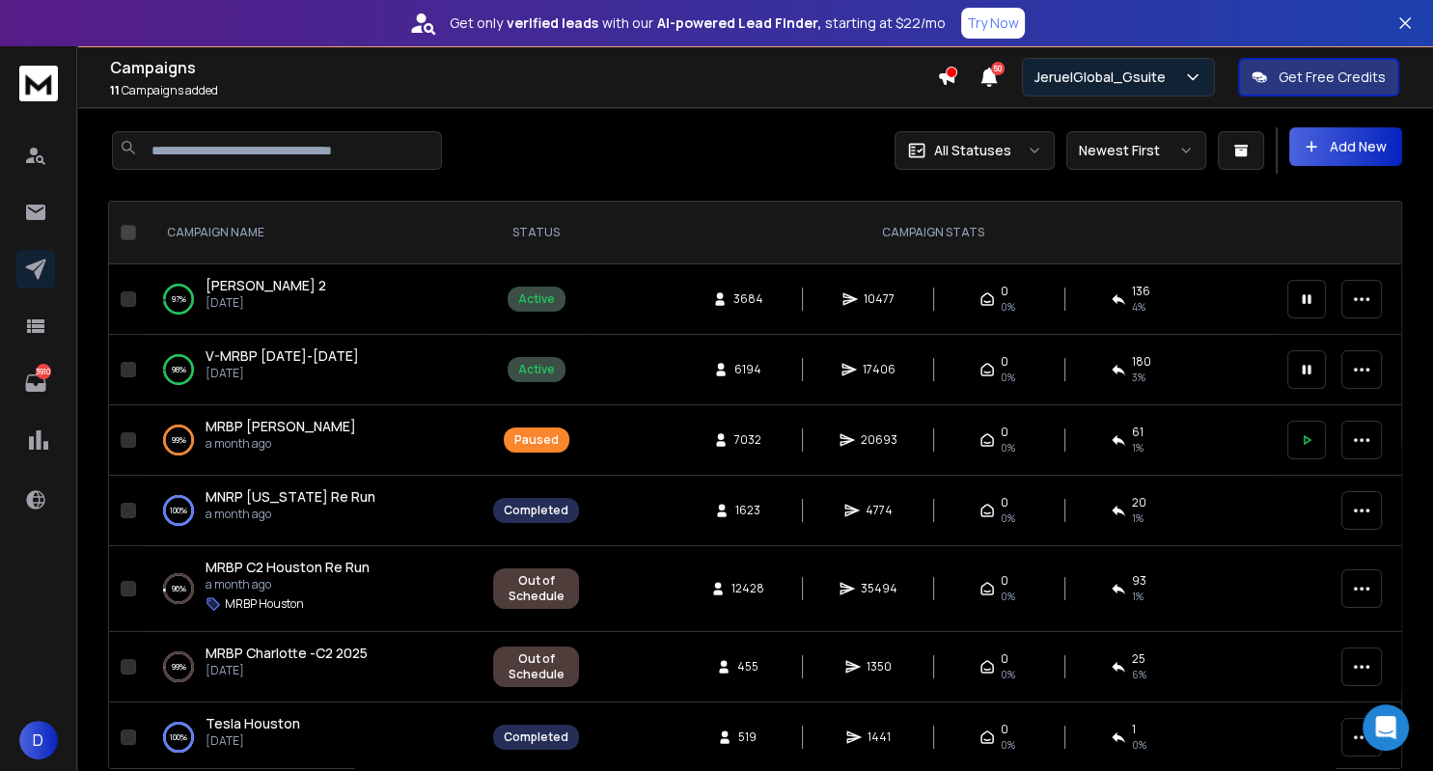
click at [1069, 90] on button "JeruelGlobal_Gsuite" at bounding box center [1118, 77] width 193 height 39
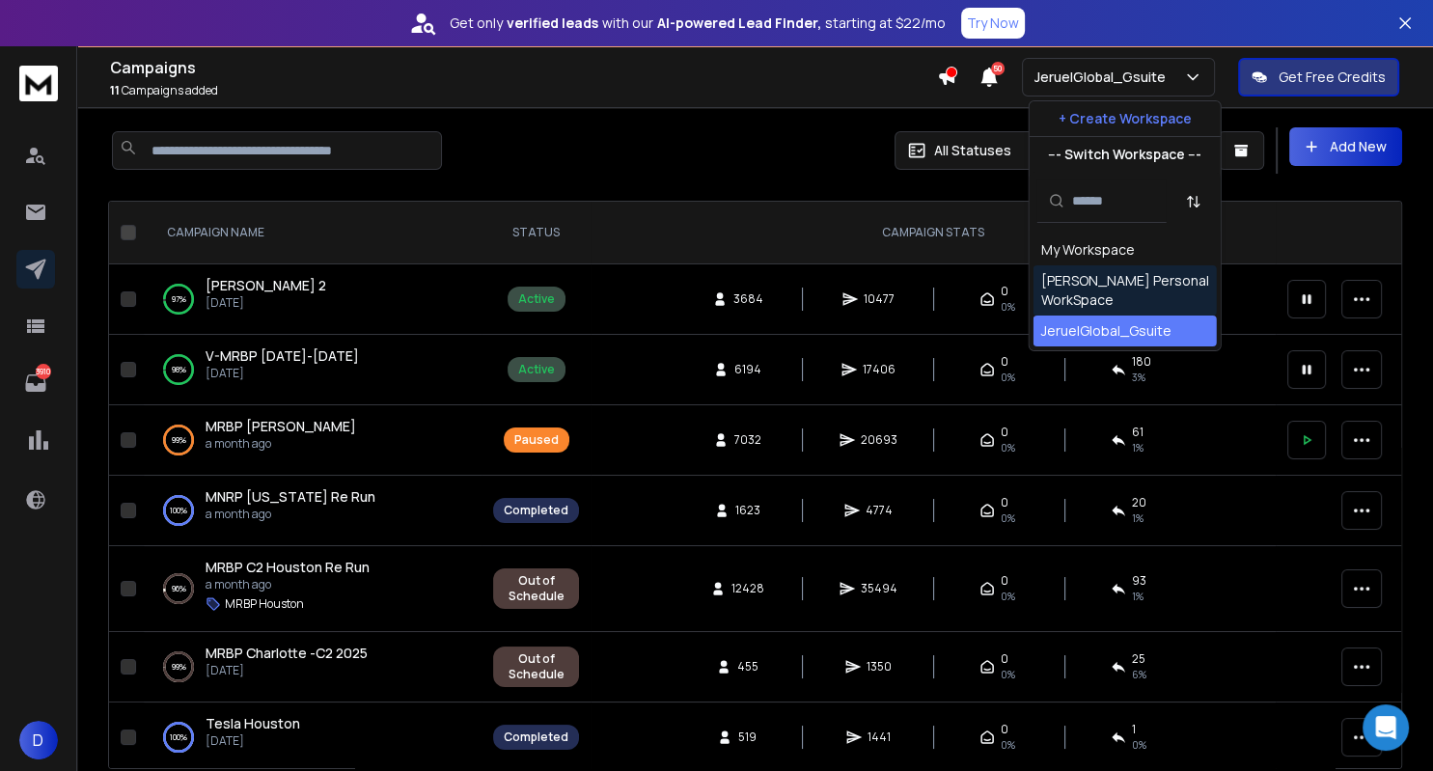
click at [1081, 296] on div "dennis Personal WorkSpace" at bounding box center [1125, 290] width 168 height 39
